Goal: Task Accomplishment & Management: Manage account settings

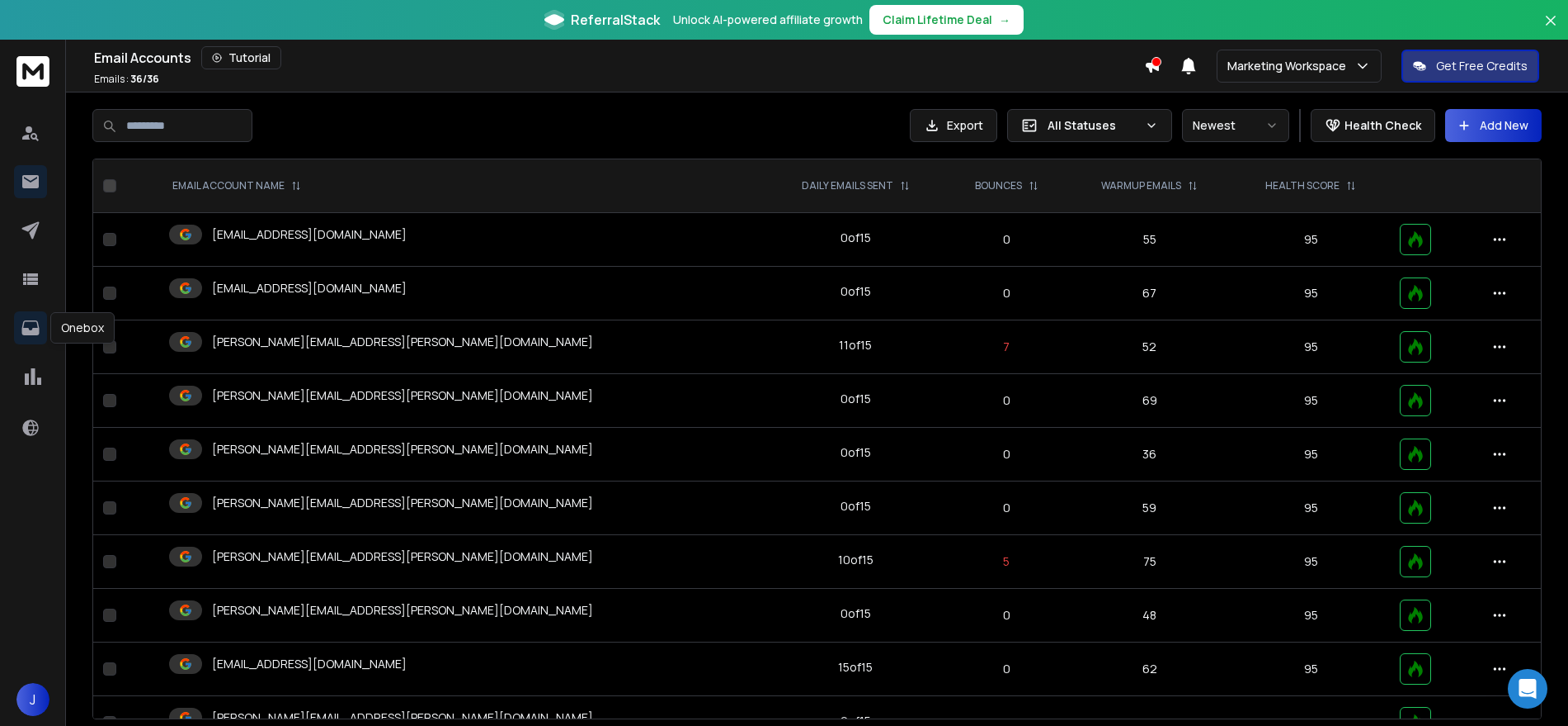
click at [31, 335] on icon at bounding box center [30, 327] width 20 height 20
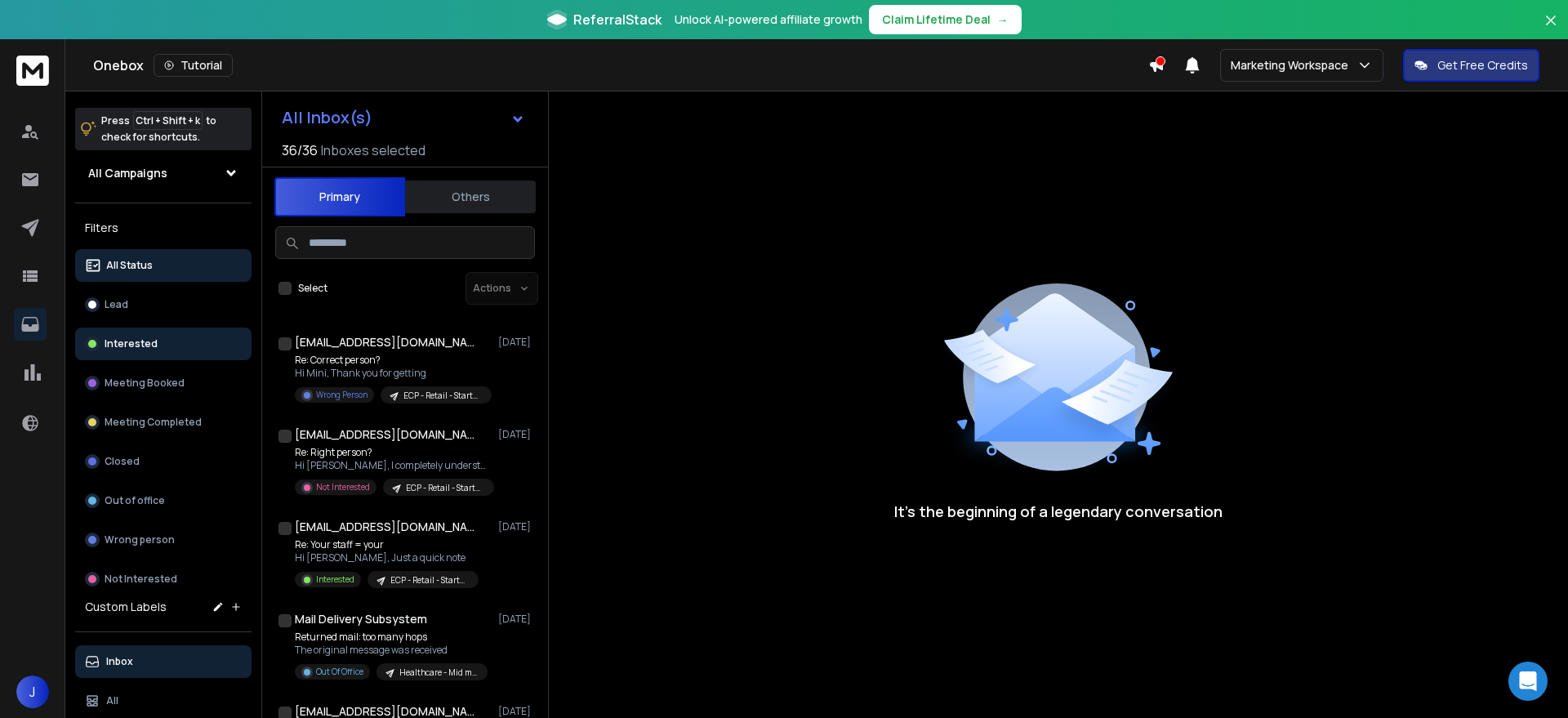
click at [147, 351] on div "Interested" at bounding box center [120, 344] width 72 height 15
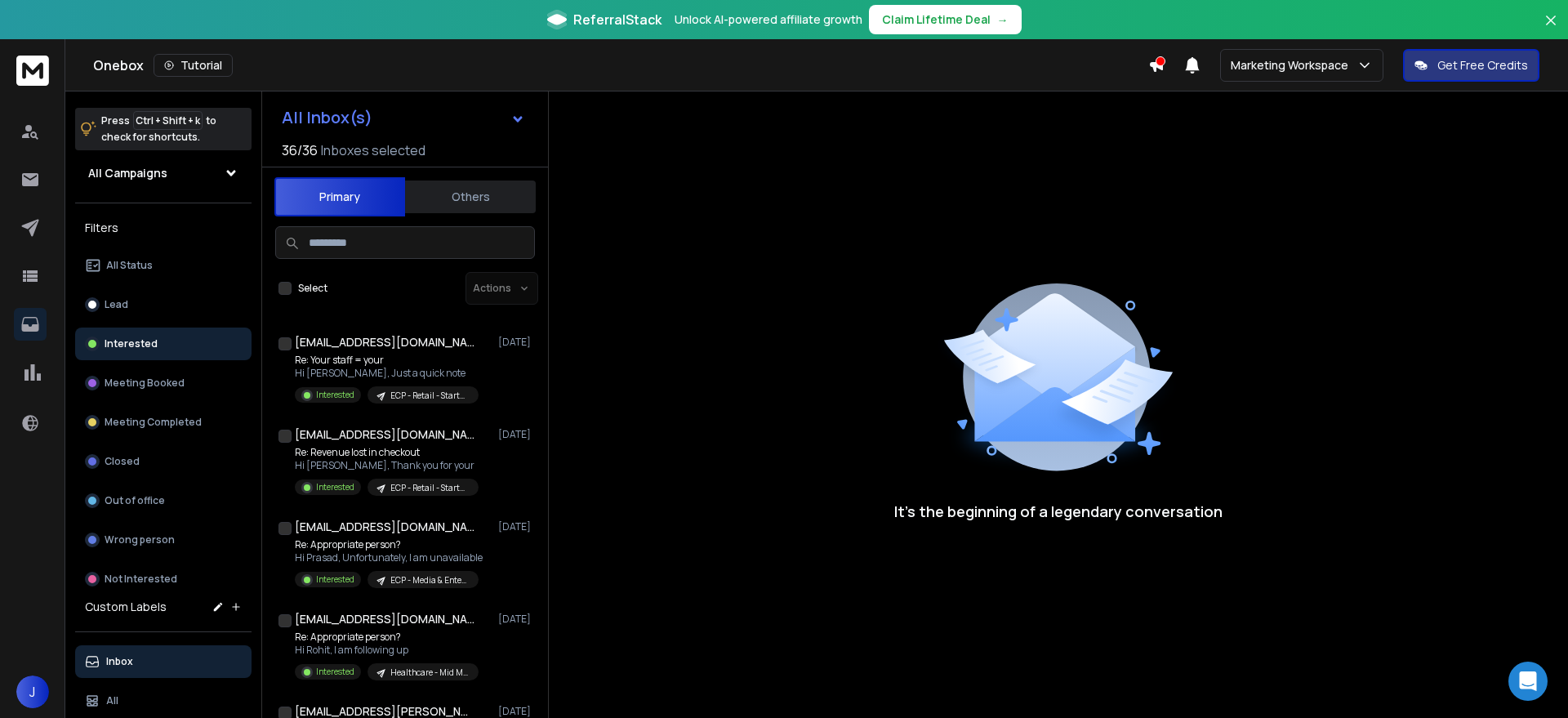
click at [168, 320] on div "All Status Lead Interested Meeting Booked Meeting Completed Closed Out of offic…" at bounding box center [164, 422] width 177 height 346
click at [165, 305] on button "Lead" at bounding box center [164, 304] width 177 height 33
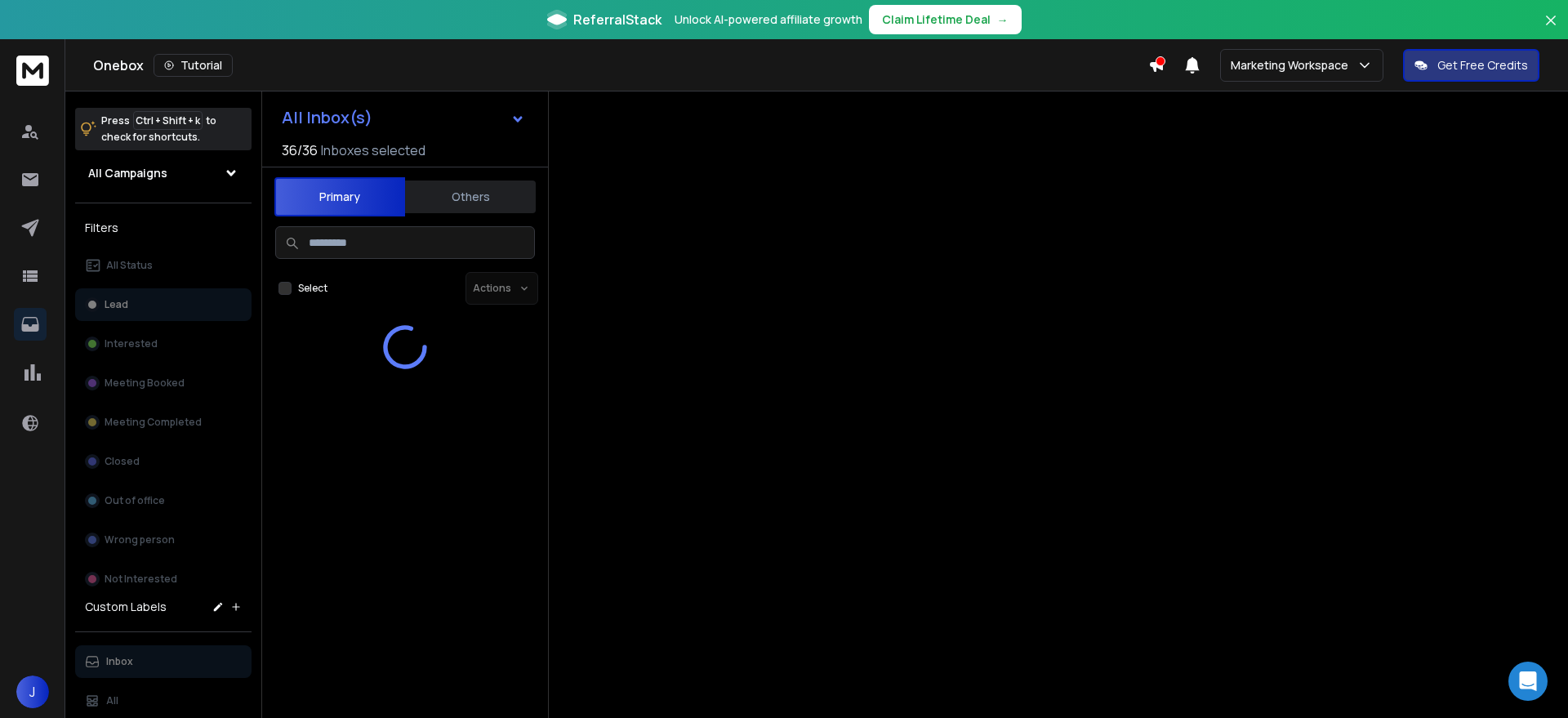
click at [165, 305] on div "All Status Lead Interested Meeting Booked Meeting Completed Closed Out of offic…" at bounding box center [164, 422] width 177 height 346
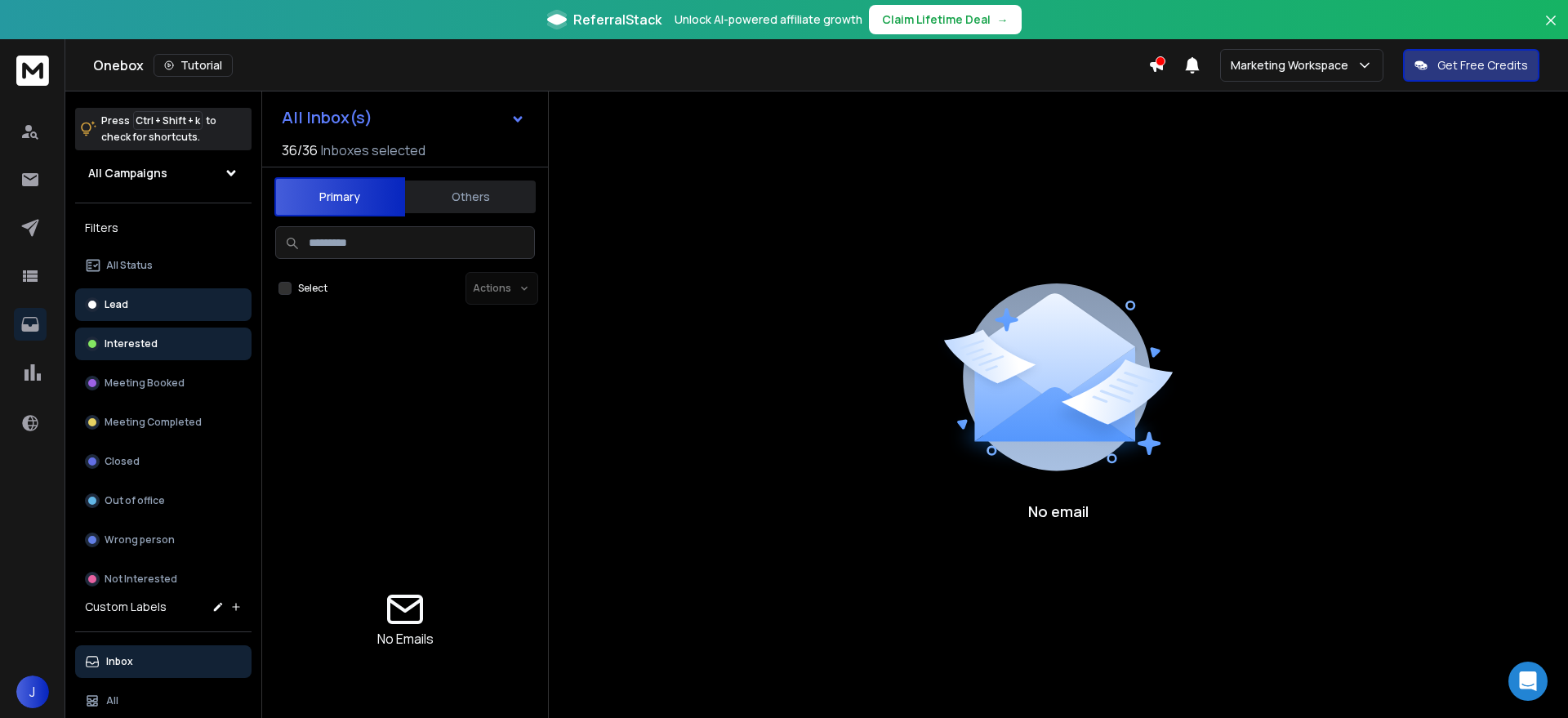
click at [162, 334] on button "Interested" at bounding box center [164, 343] width 177 height 33
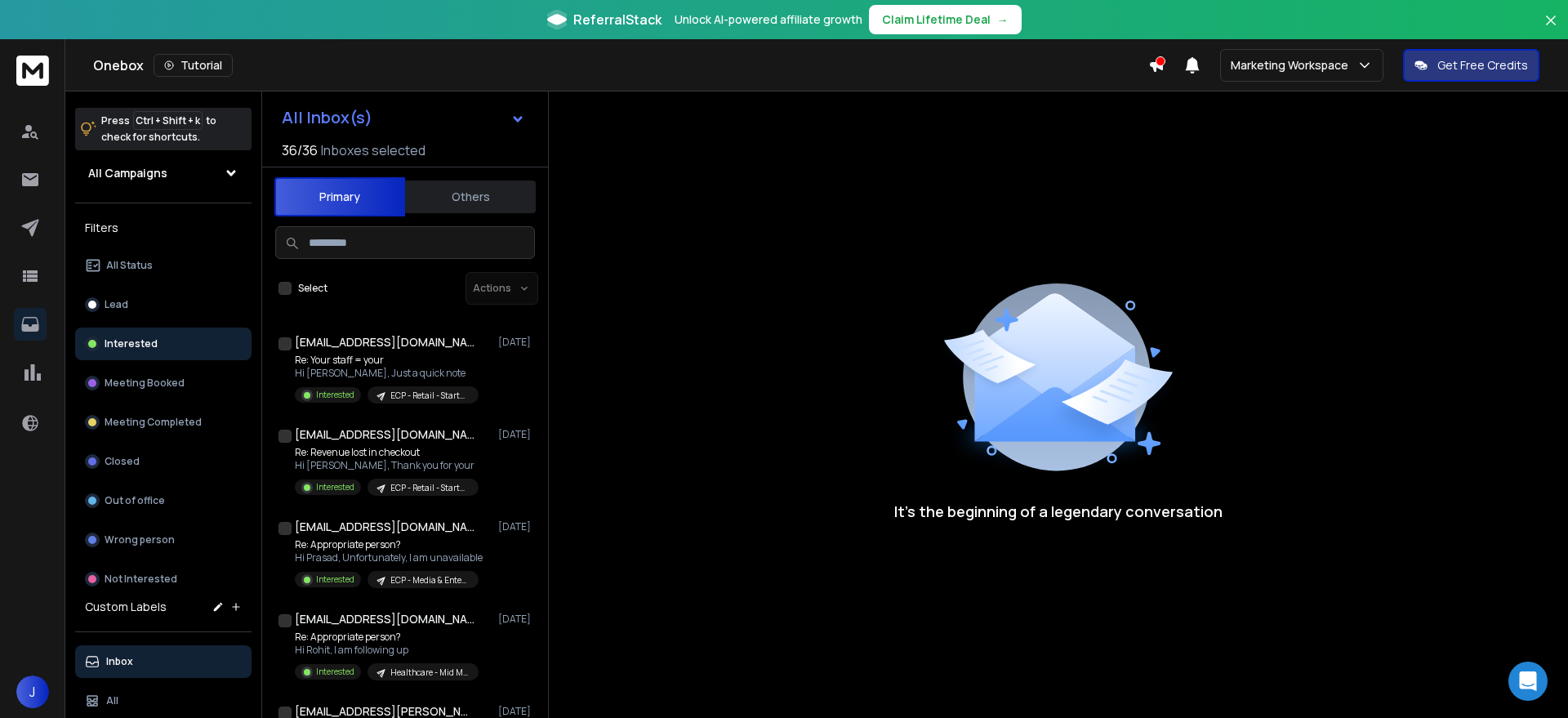
click at [157, 380] on p "Meeting Booked" at bounding box center [144, 382] width 80 height 13
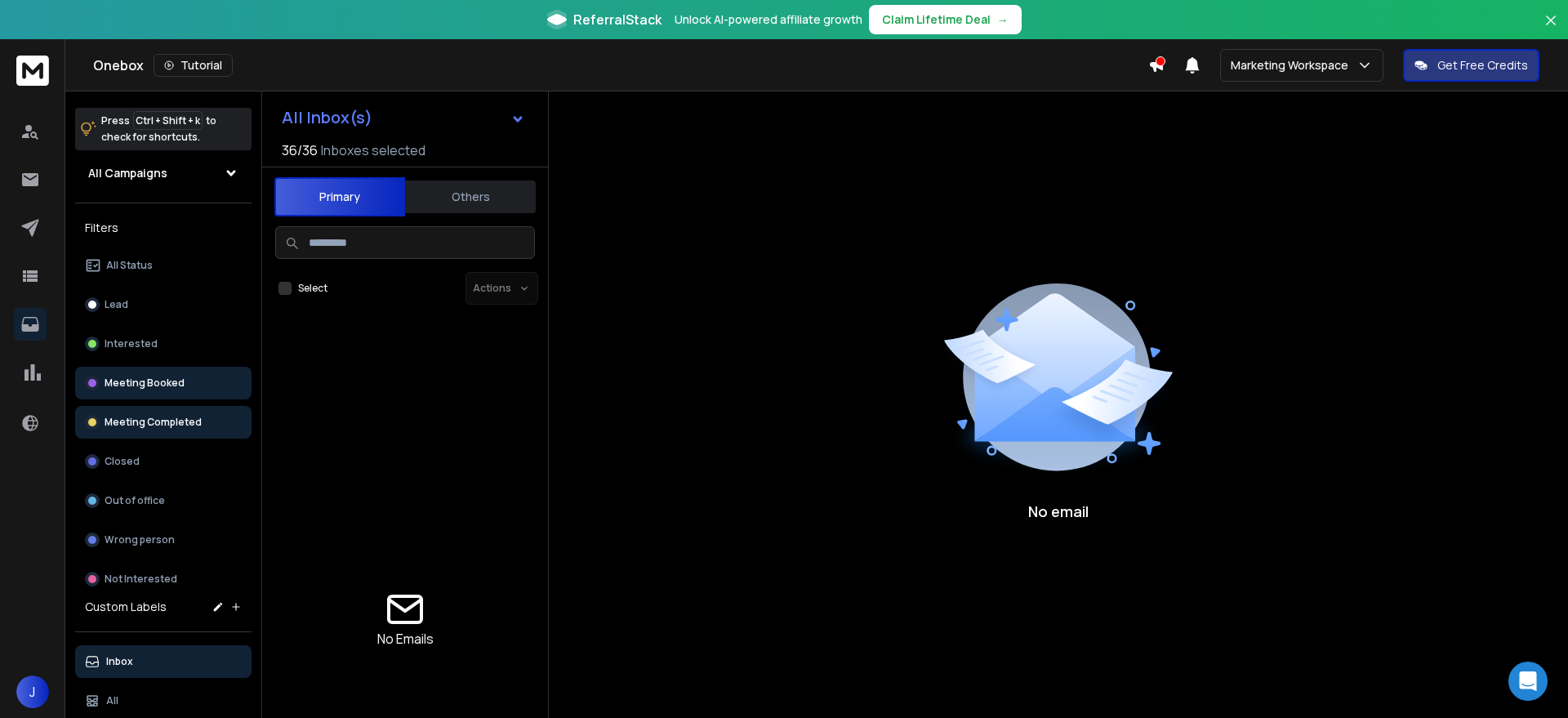
click at [150, 417] on p "Meeting Completed" at bounding box center [152, 422] width 97 height 13
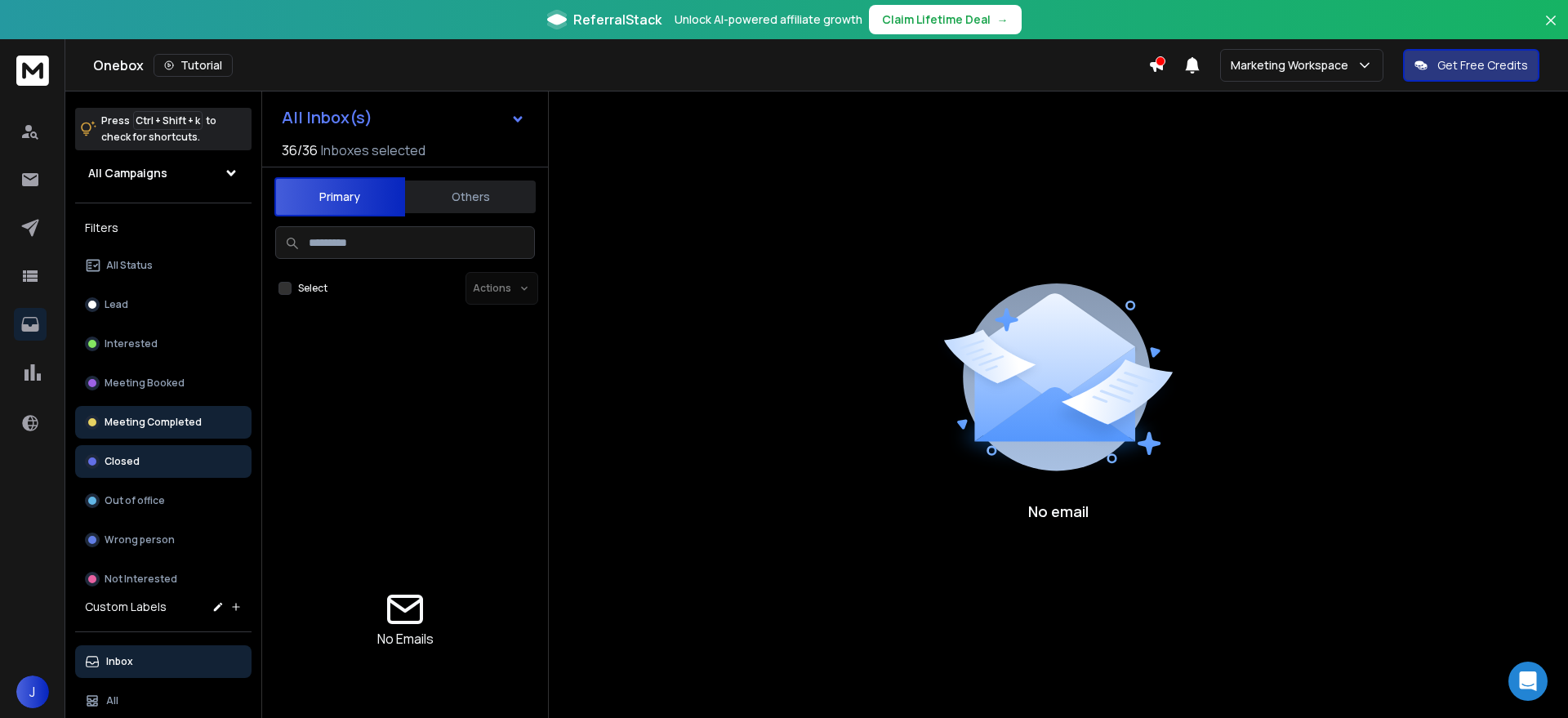
click at [148, 454] on button "Closed" at bounding box center [164, 460] width 177 height 33
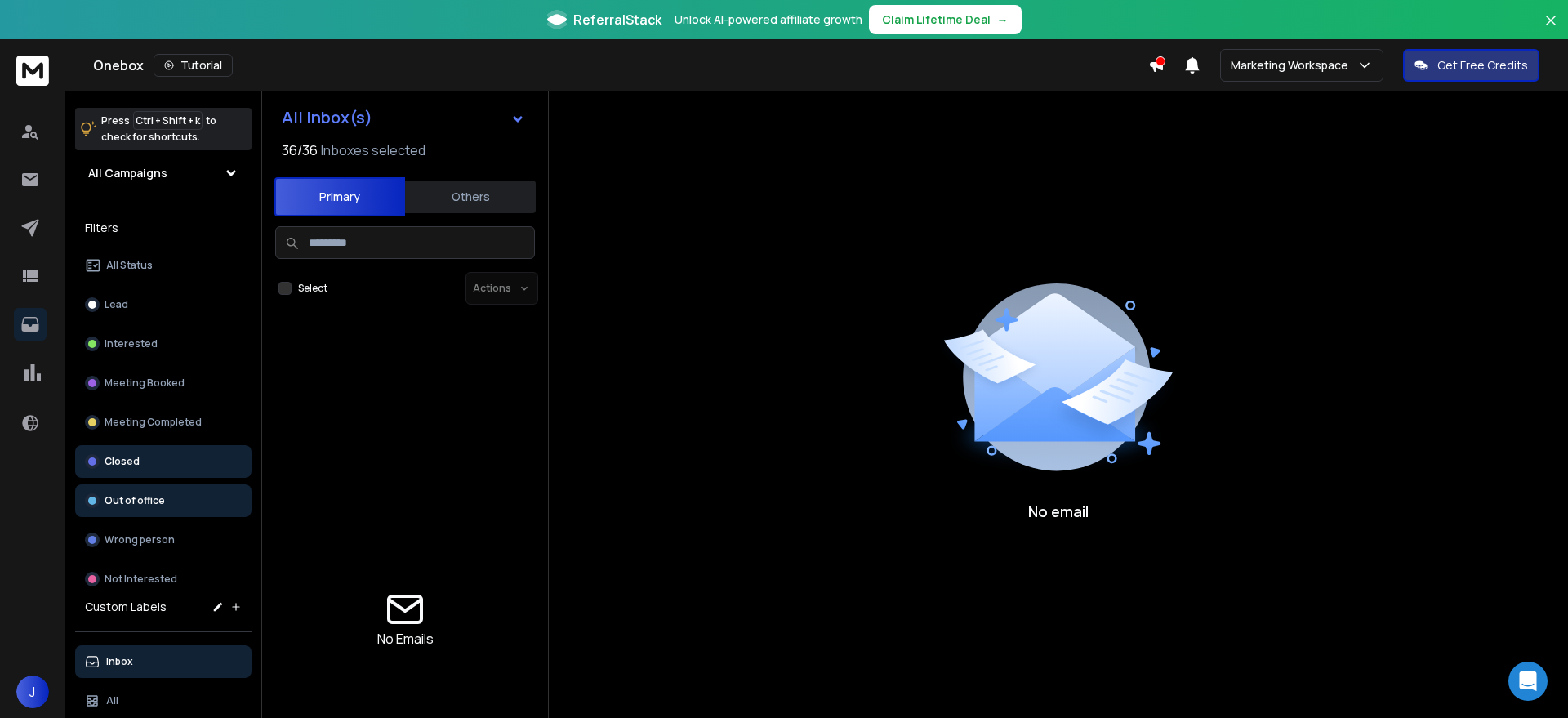
click at [148, 488] on button "Out of office" at bounding box center [164, 500] width 177 height 33
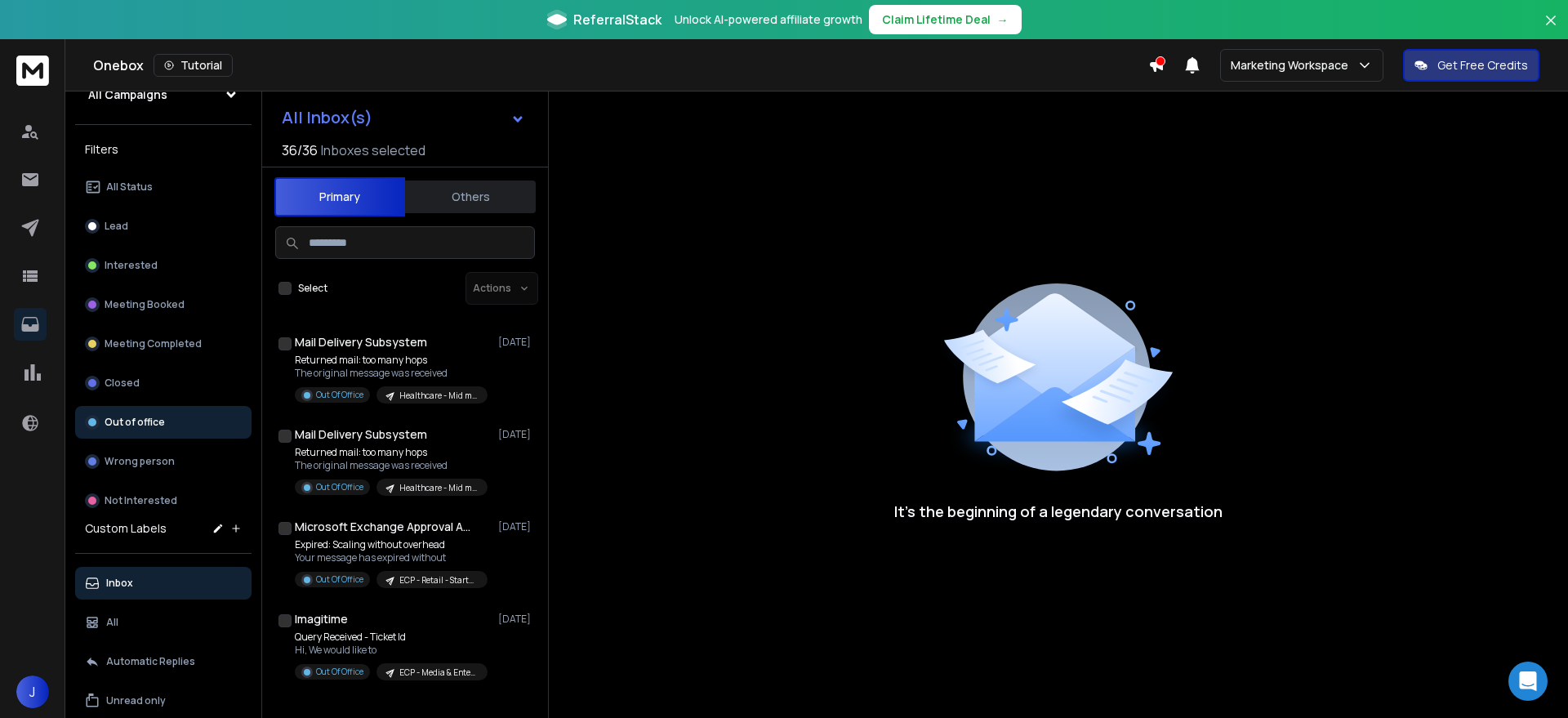
scroll to position [82, 0]
click at [154, 459] on p "Wrong person" at bounding box center [139, 458] width 71 height 13
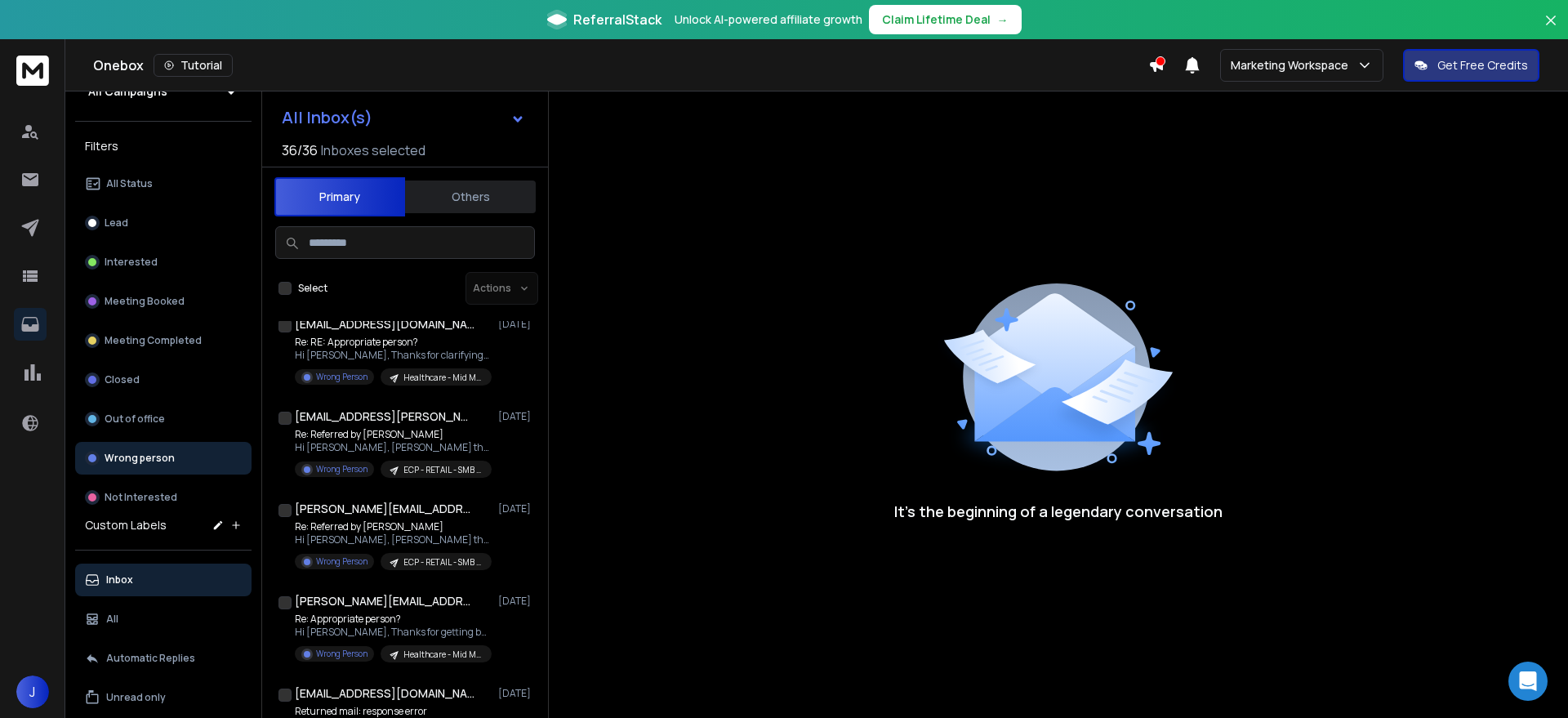
scroll to position [388, 0]
click at [156, 494] on p "Not Interested" at bounding box center [140, 497] width 72 height 13
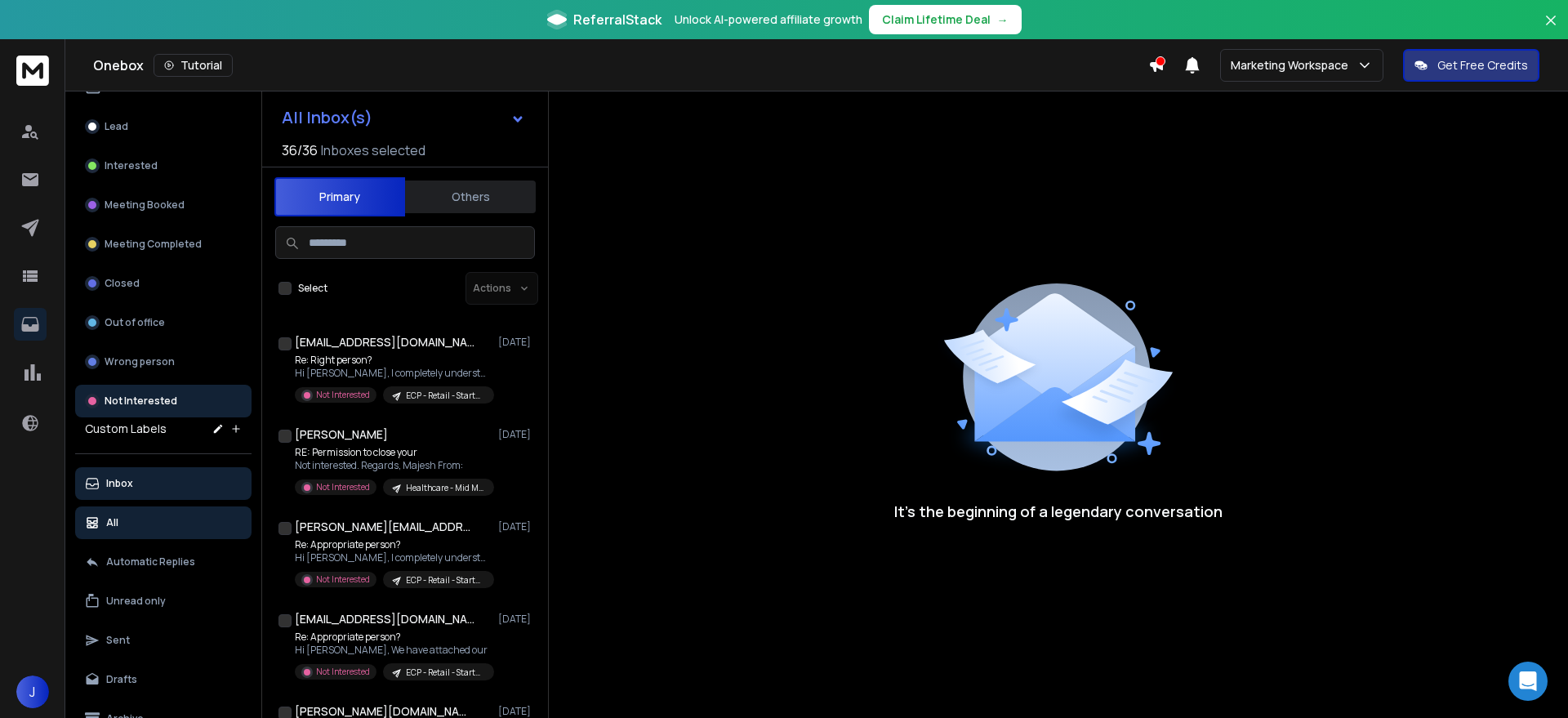
scroll to position [179, 0]
click at [156, 570] on div "Automatic Replies" at bounding box center [139, 560] width 110 height 20
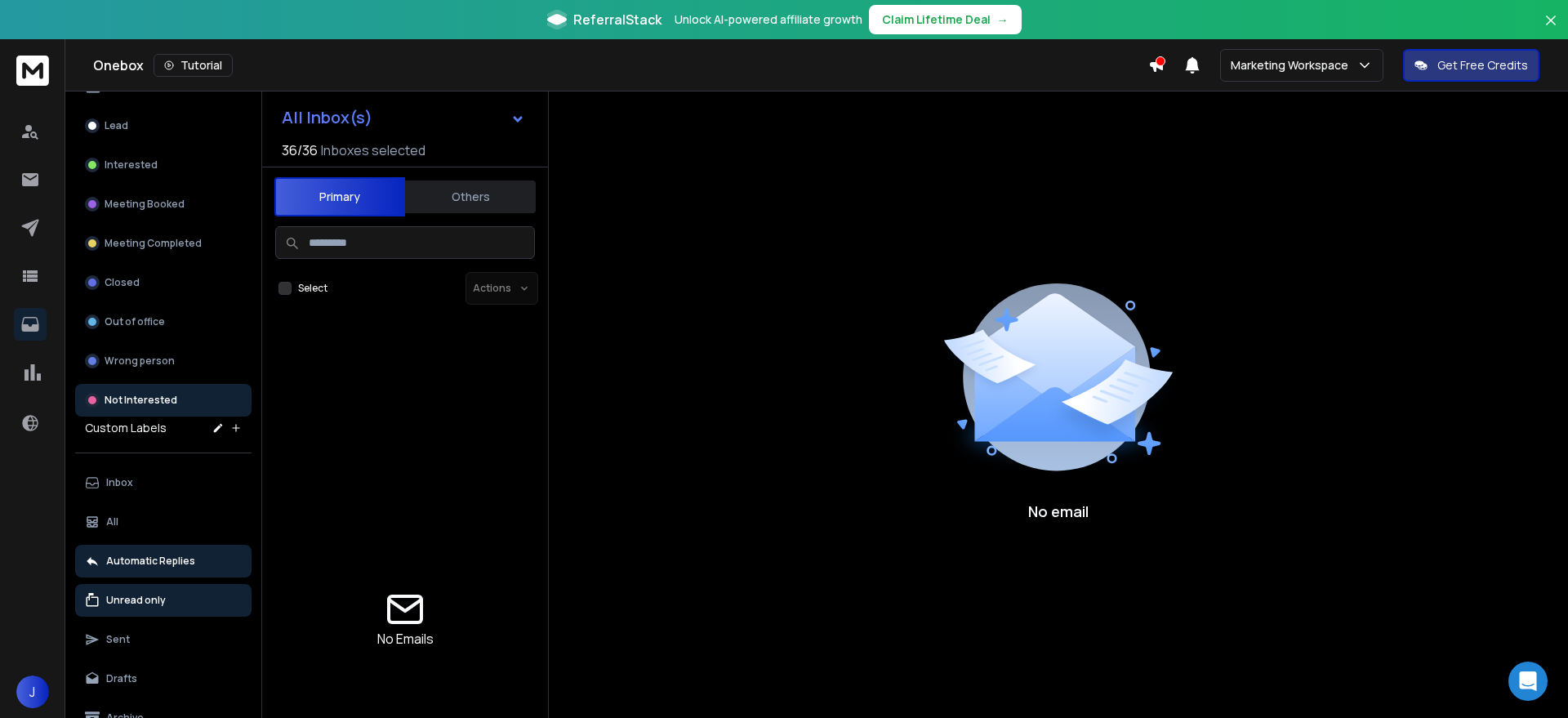
click at [152, 601] on p "Unread only" at bounding box center [135, 600] width 59 height 13
